Goal: Navigation & Orientation: Find specific page/section

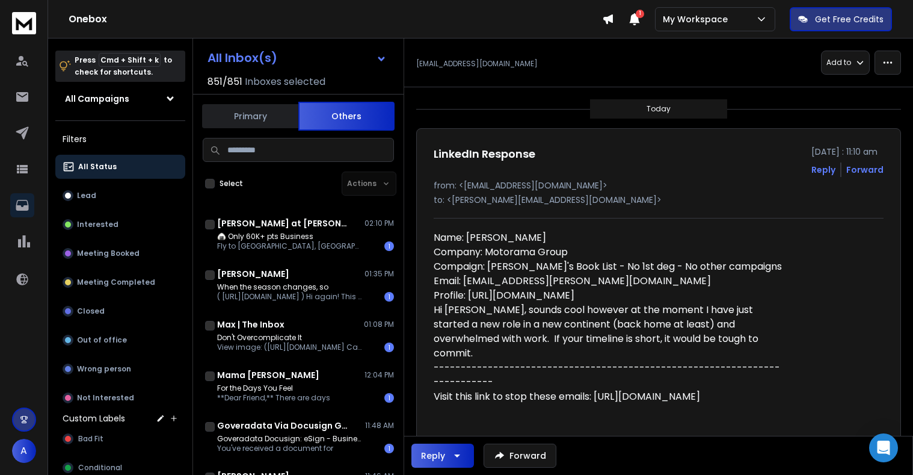
scroll to position [74, 0]
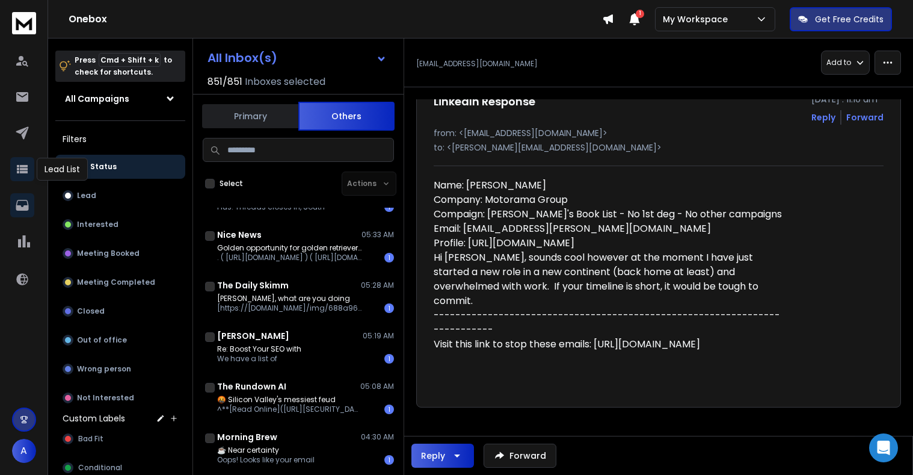
click at [28, 168] on icon at bounding box center [22, 169] width 14 height 14
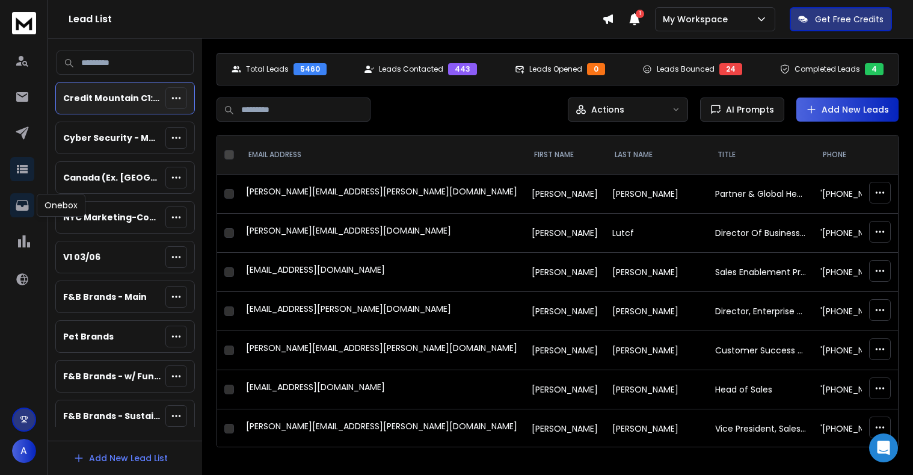
click at [20, 210] on icon at bounding box center [22, 205] width 13 height 11
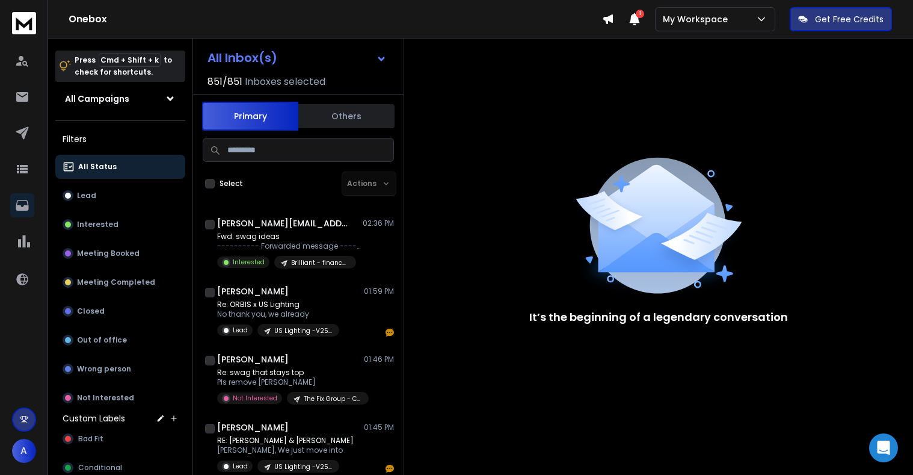
click at [214, 107] on button "Primary" at bounding box center [250, 116] width 96 height 29
click at [28, 94] on icon at bounding box center [22, 97] width 14 height 14
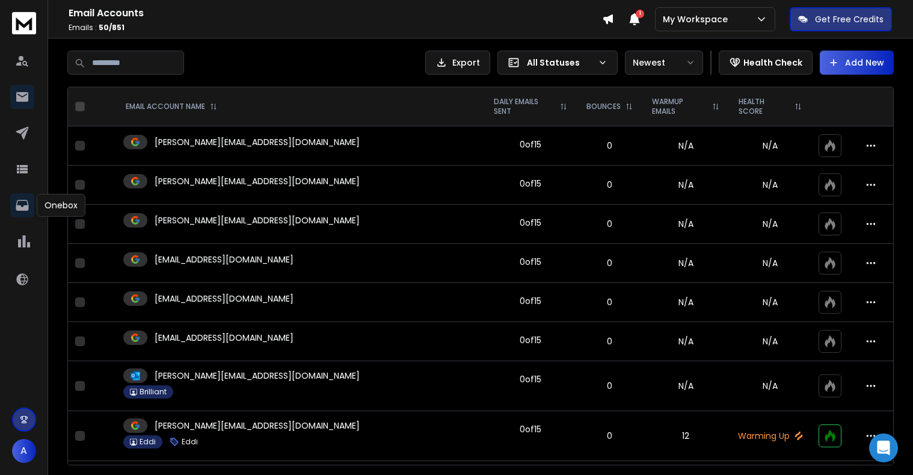
click at [26, 207] on icon at bounding box center [22, 205] width 13 height 11
